Goal: Task Accomplishment & Management: Manage account settings

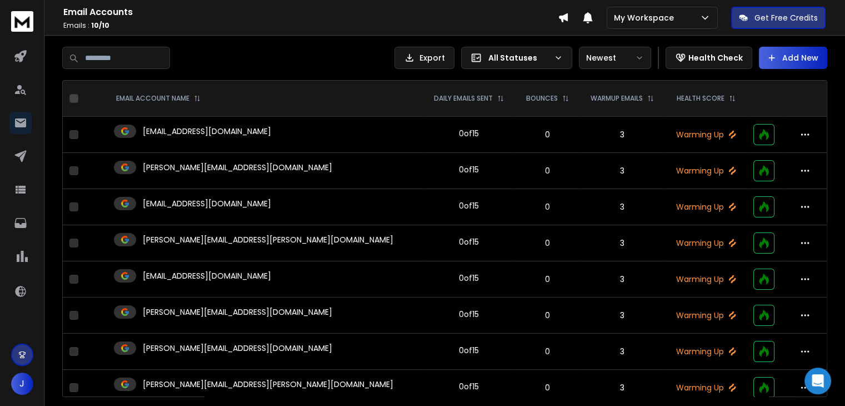
click at [12, 41] on div at bounding box center [22, 159] width 26 height 296
click at [19, 53] on icon at bounding box center [20, 56] width 12 height 12
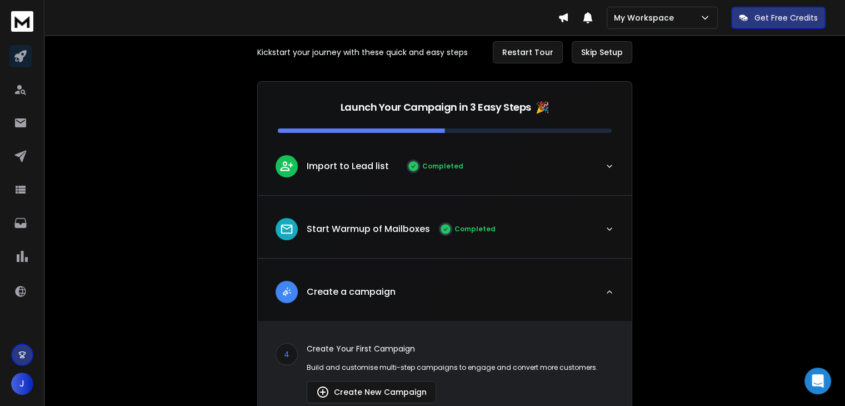
scroll to position [12, 0]
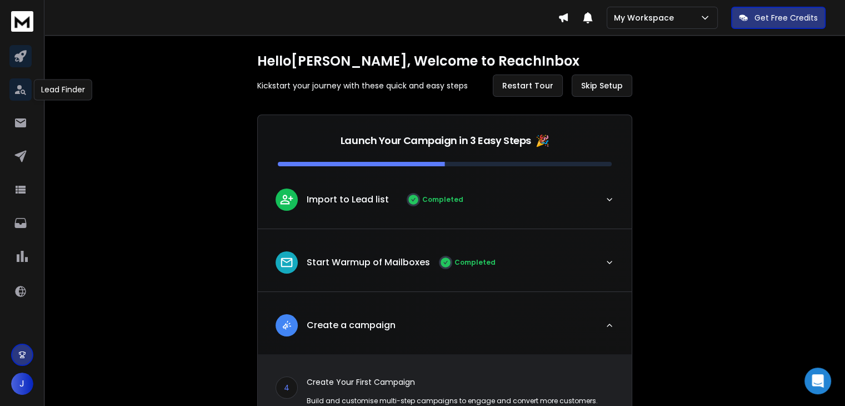
click at [9, 91] on link at bounding box center [20, 89] width 22 height 22
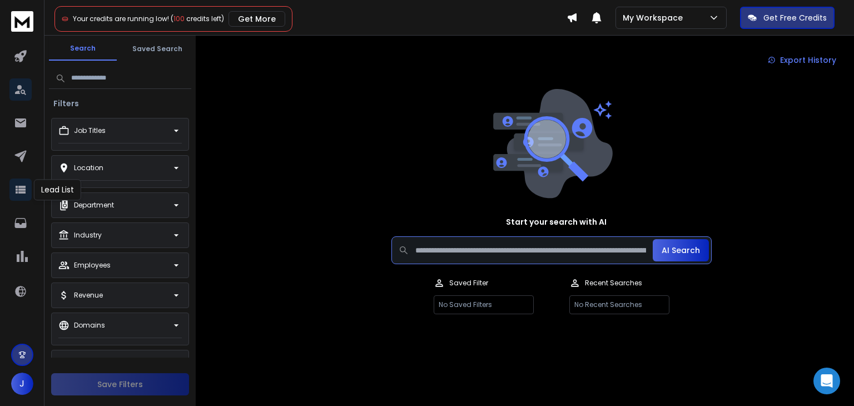
click at [19, 189] on icon at bounding box center [21, 190] width 10 height 8
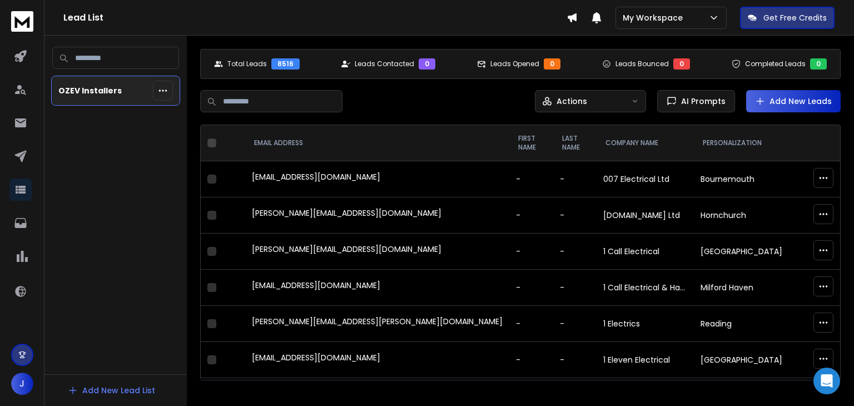
click at [112, 176] on div "OZEV Installers" at bounding box center [115, 219] width 142 height 286
click at [596, 93] on button "Actions" at bounding box center [590, 101] width 111 height 22
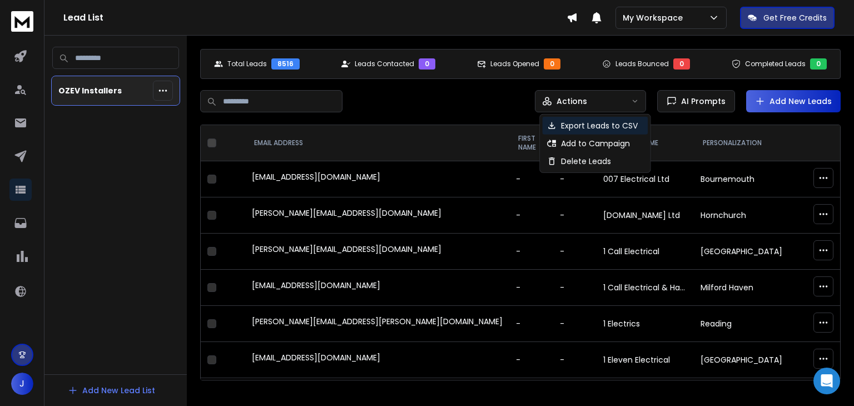
click at [426, 94] on div "Actions AI Prompts Add New Leads" at bounding box center [520, 101] width 640 height 22
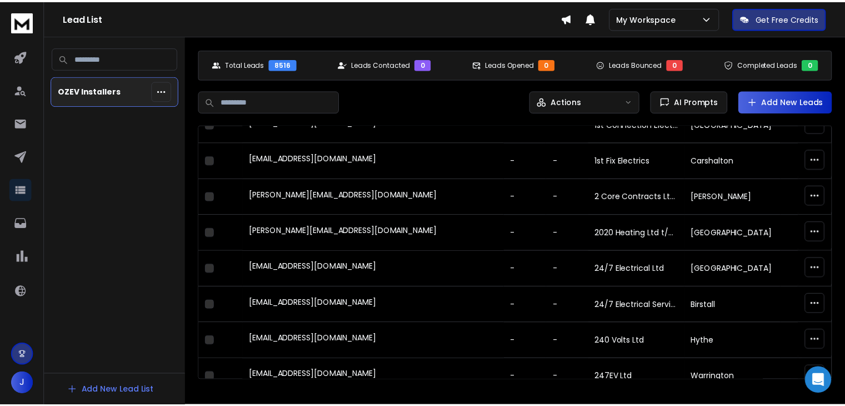
scroll to position [445, 0]
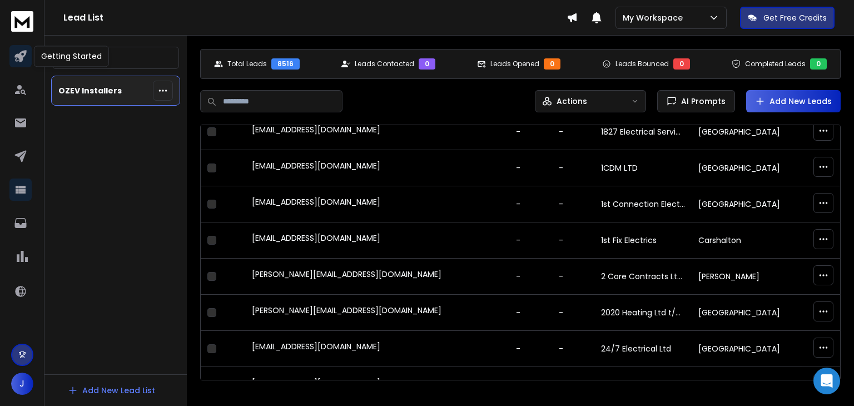
click at [21, 56] on icon at bounding box center [20, 56] width 12 height 12
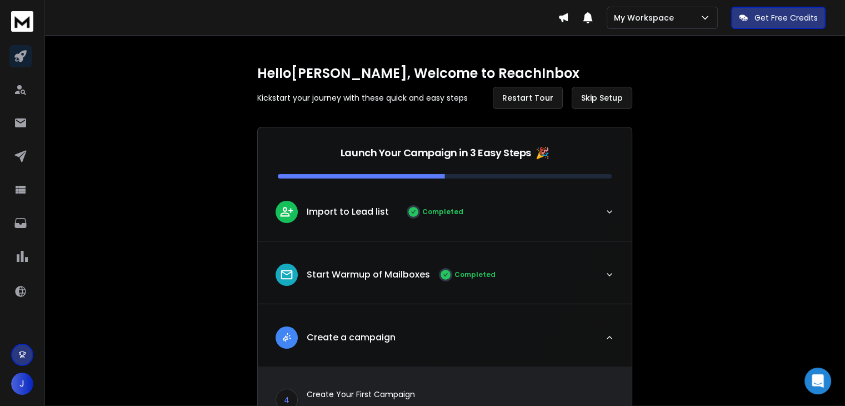
scroll to position [47, 0]
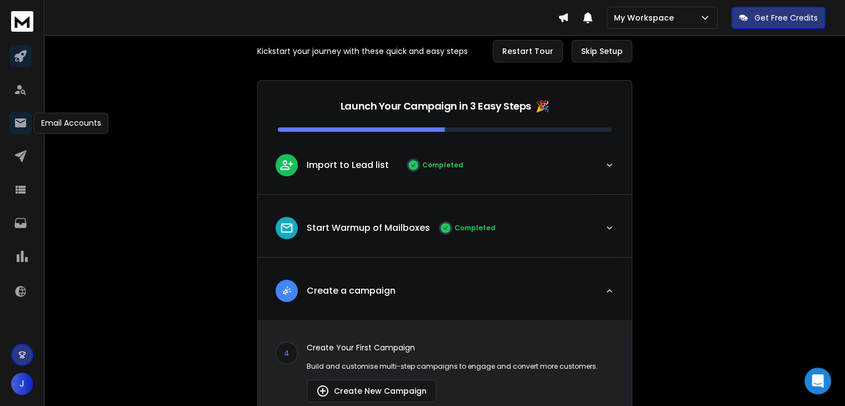
click at [22, 119] on icon at bounding box center [20, 122] width 11 height 9
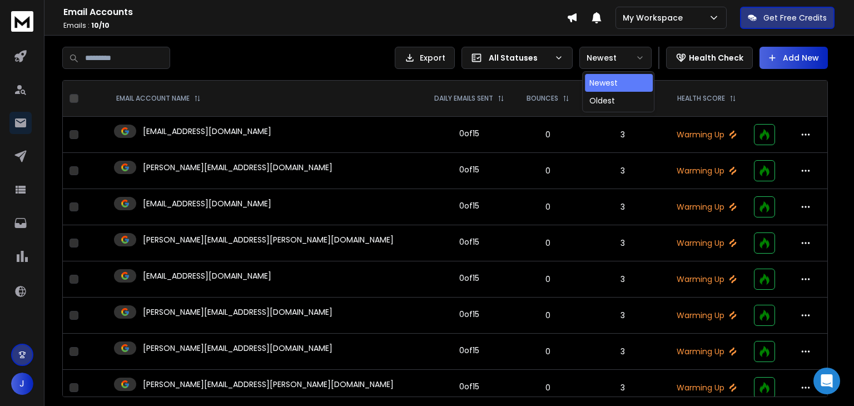
click at [622, 56] on button "Newest" at bounding box center [615, 58] width 72 height 22
click at [622, 56] on button "Newest" at bounding box center [607, 58] width 72 height 22
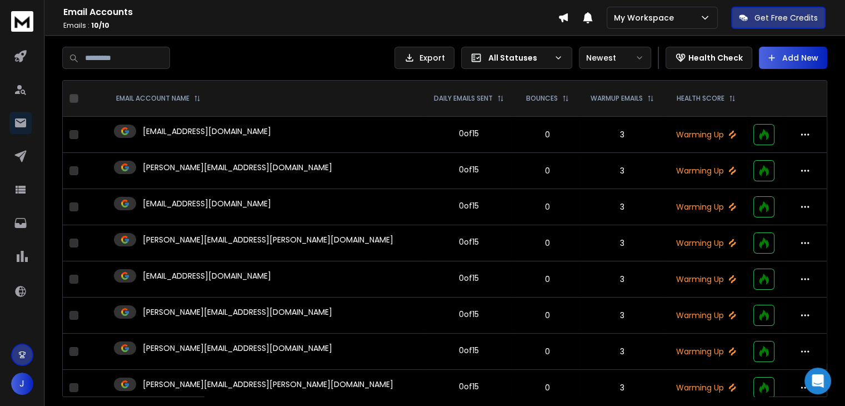
click at [498, 56] on p "All Statuses" at bounding box center [518, 57] width 61 height 11
click at [358, 38] on div "Export All Statuses Newest Health Check Add New EMAIL ACCOUNT NAME DAILY EMAILS…" at bounding box center [444, 222] width 801 height 372
